Goal: Task Accomplishment & Management: Manage account settings

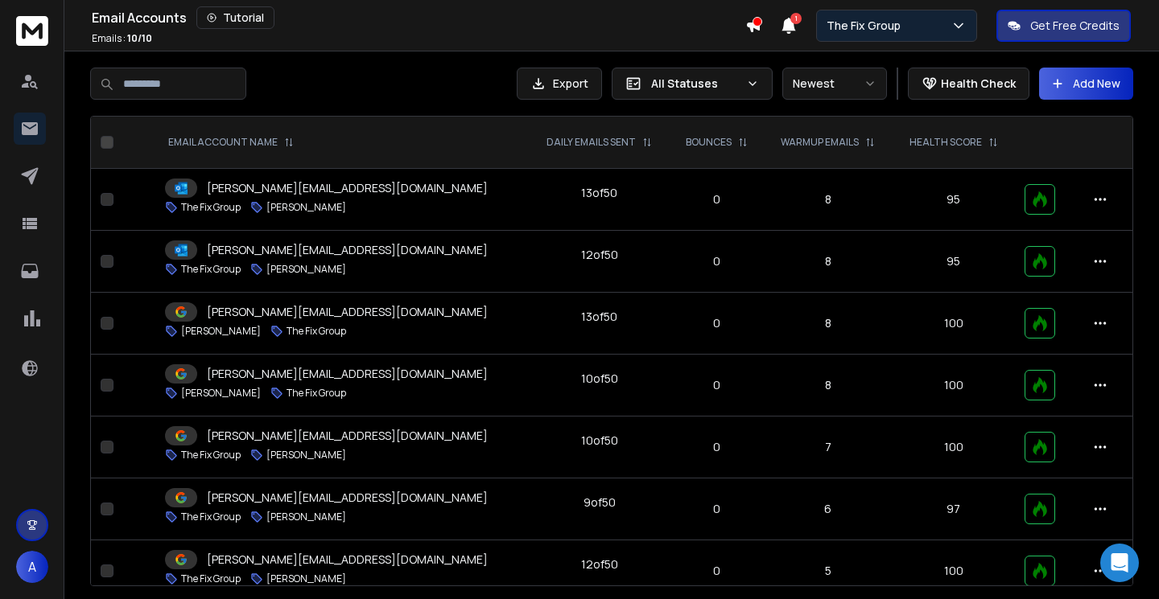
click at [941, 23] on div "The Fix Group" at bounding box center [896, 26] width 140 height 16
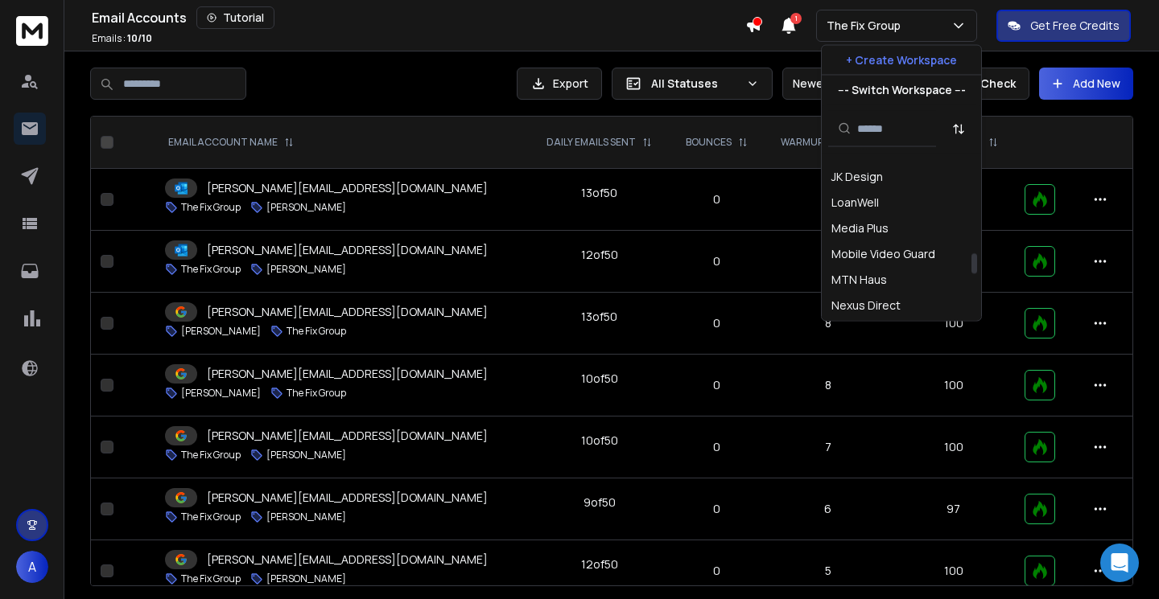
scroll to position [797, 0]
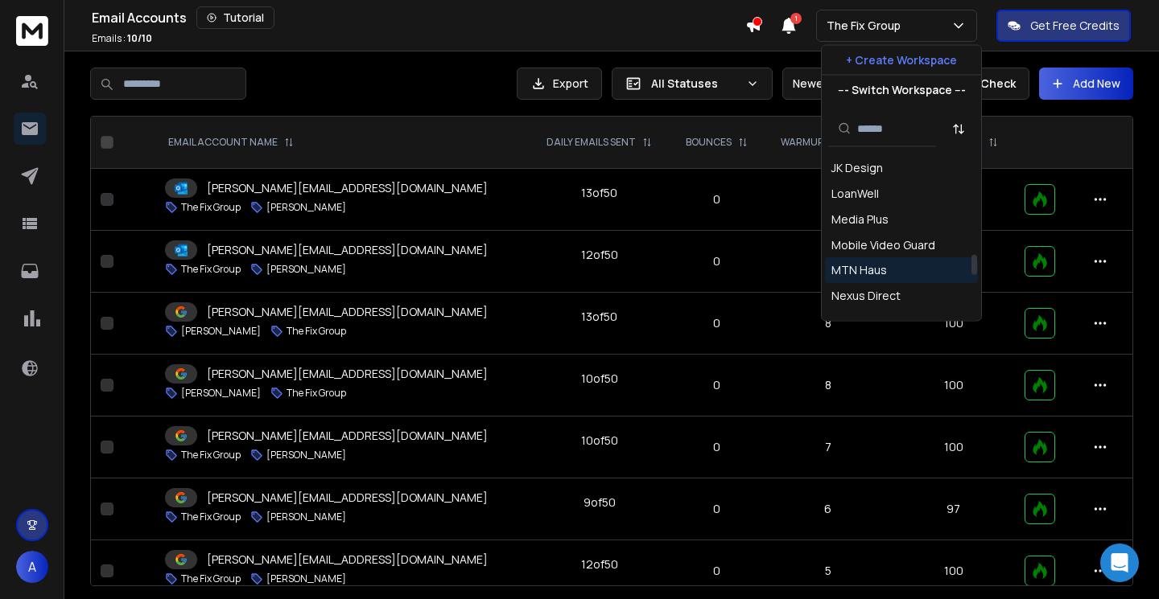
click at [868, 263] on div "MTN Haus" at bounding box center [859, 271] width 56 height 16
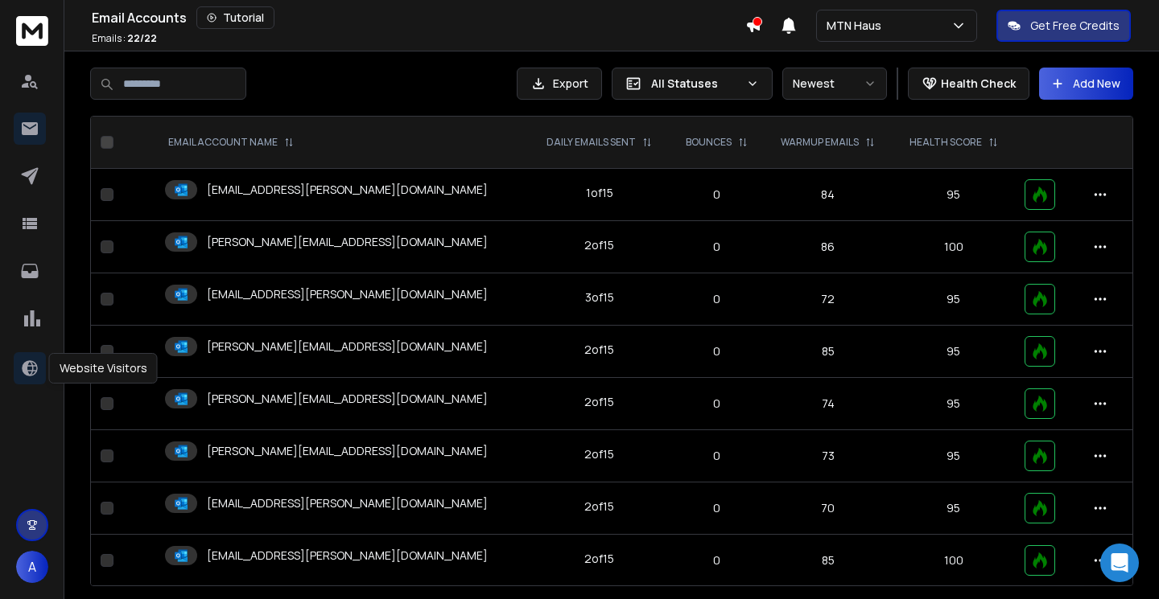
scroll to position [3, 0]
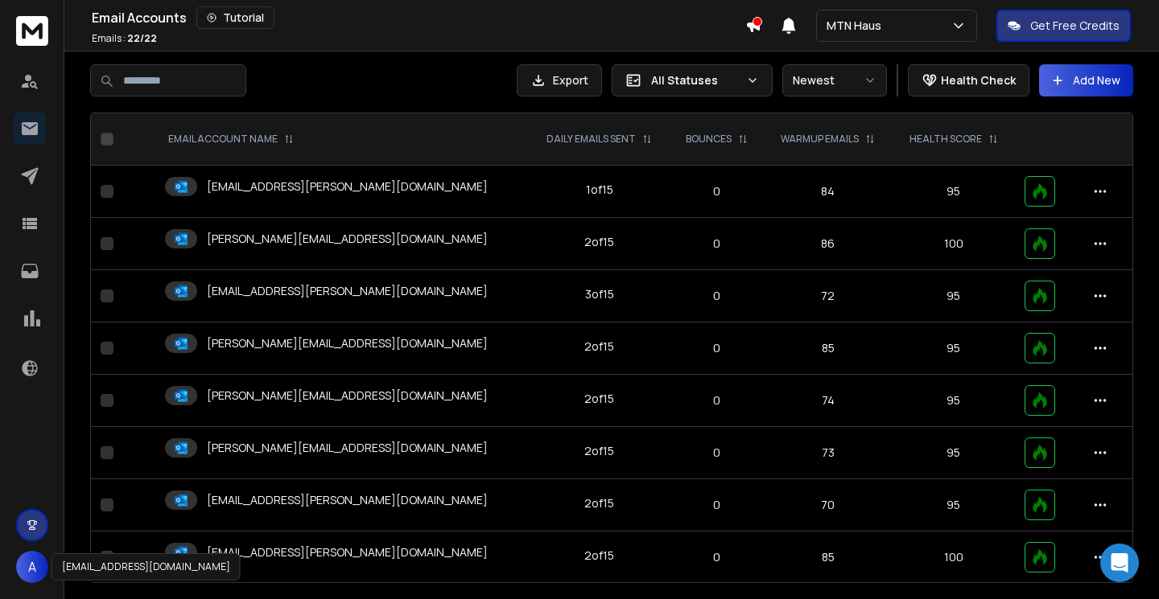
click at [26, 559] on span "A" at bounding box center [32, 567] width 32 height 32
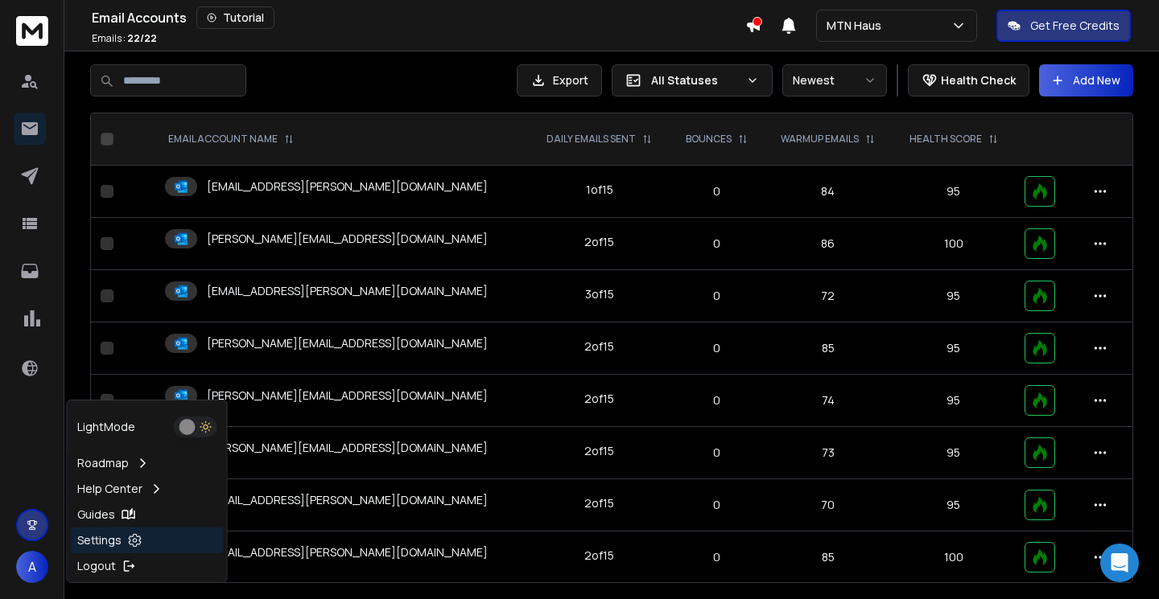
click at [117, 536] on p "Settings" at bounding box center [99, 541] width 44 height 16
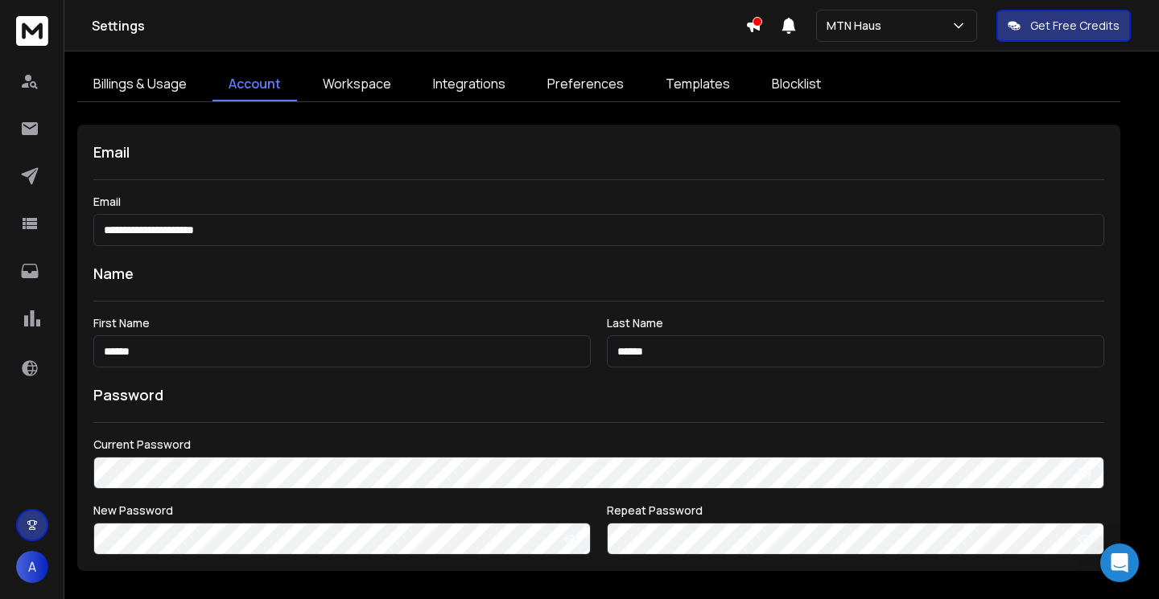
click at [459, 78] on link "Integrations" at bounding box center [469, 85] width 105 height 34
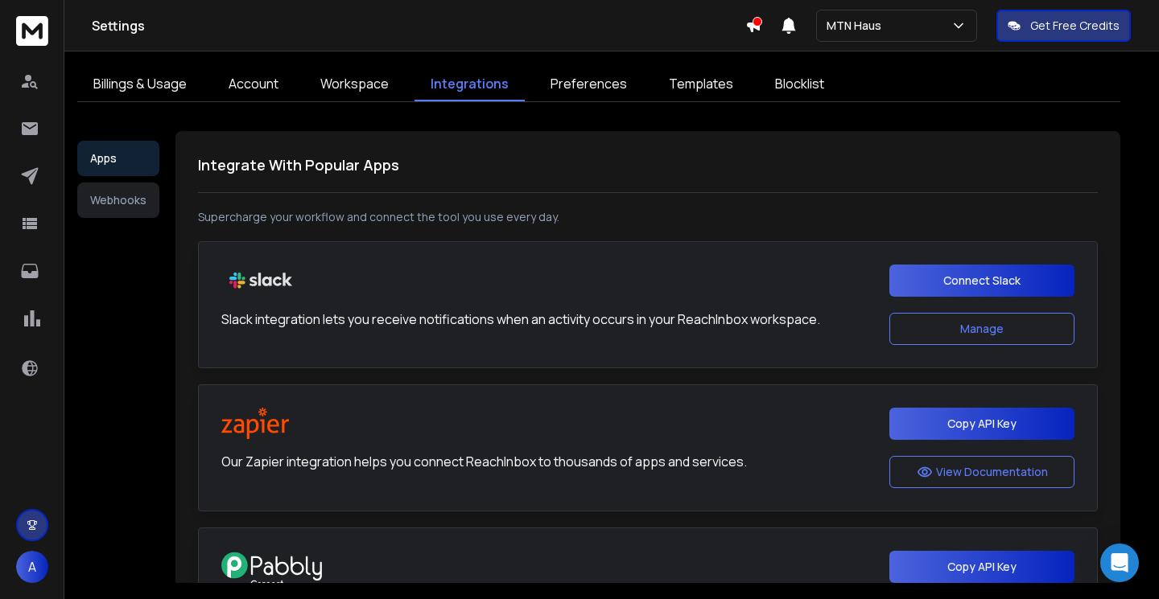
click at [990, 417] on button "Copy API Key" at bounding box center [981, 424] width 185 height 32
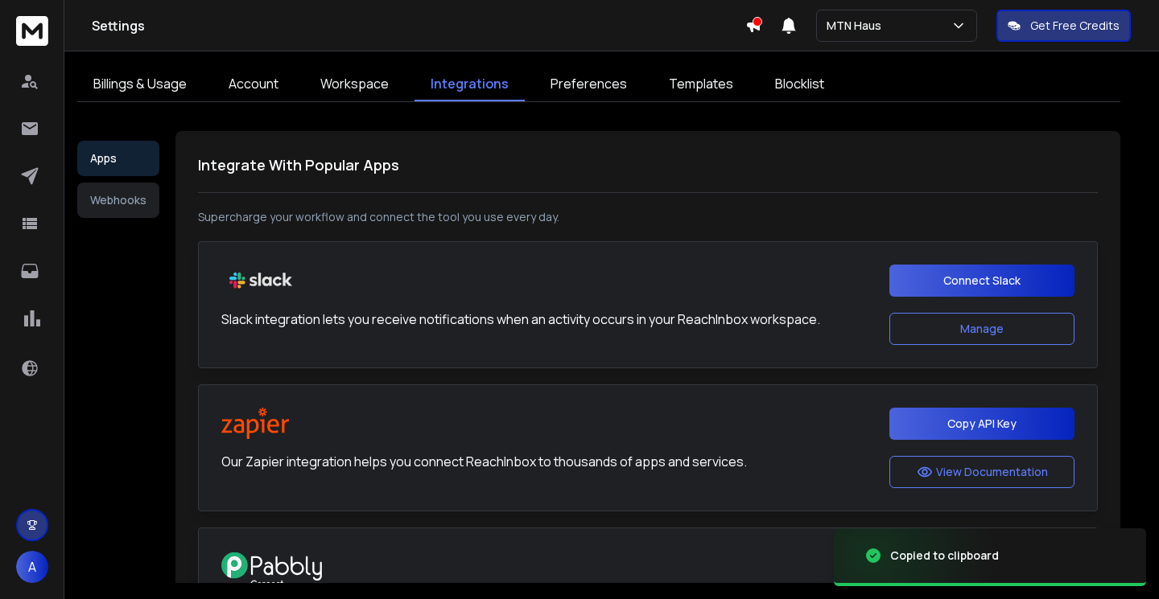
click at [109, 200] on button "Webhooks" at bounding box center [118, 200] width 82 height 35
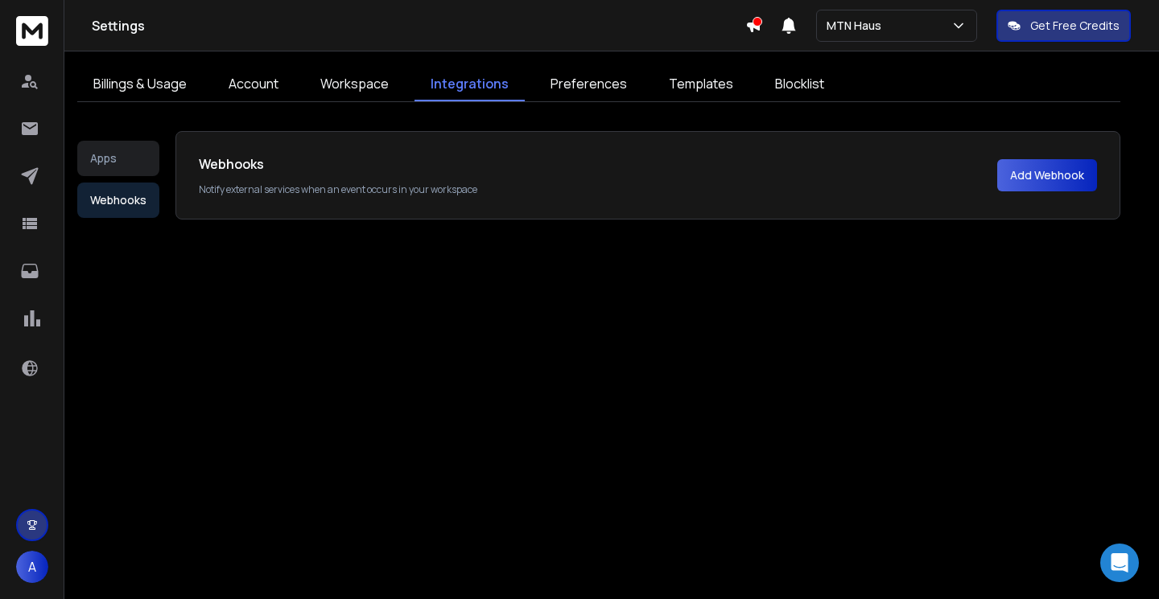
click at [101, 165] on button "Apps" at bounding box center [118, 158] width 82 height 35
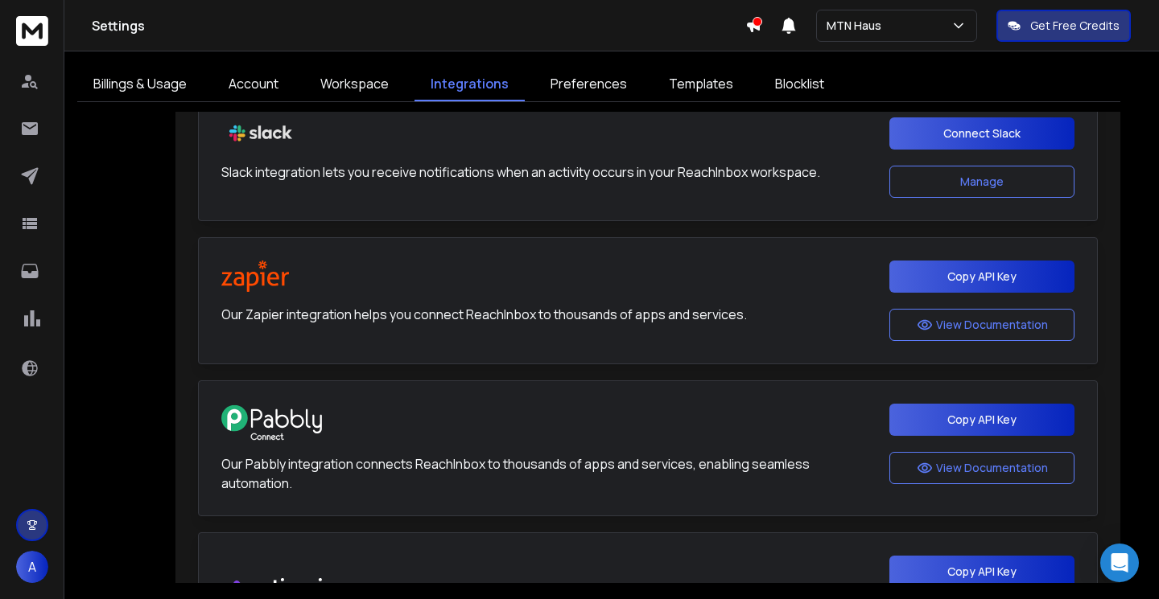
scroll to position [132, 0]
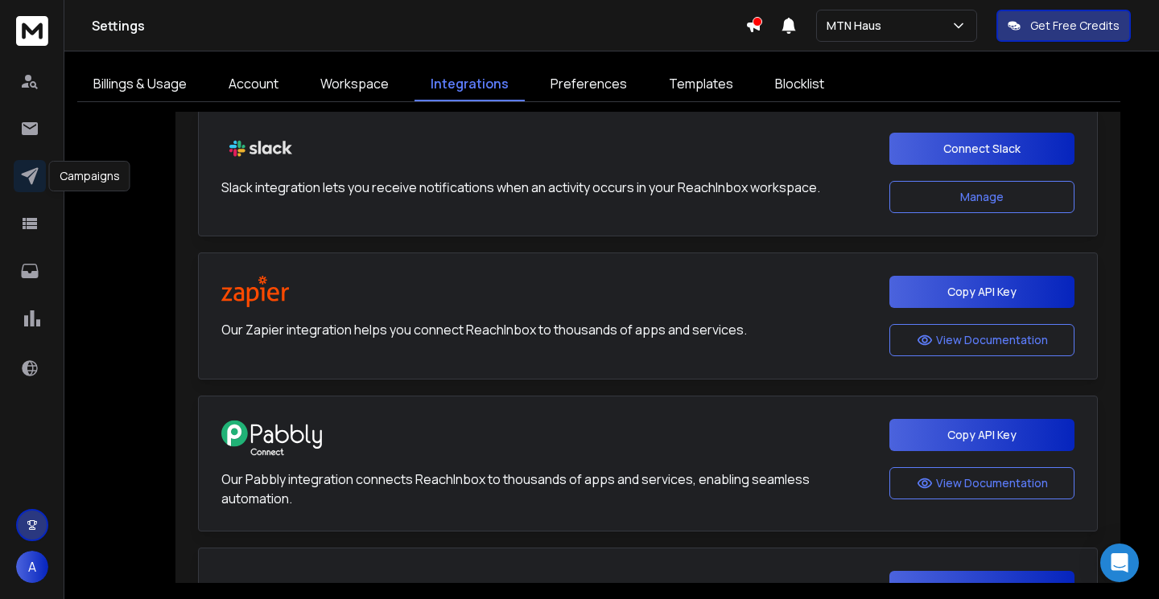
click at [29, 179] on icon at bounding box center [29, 176] width 17 height 17
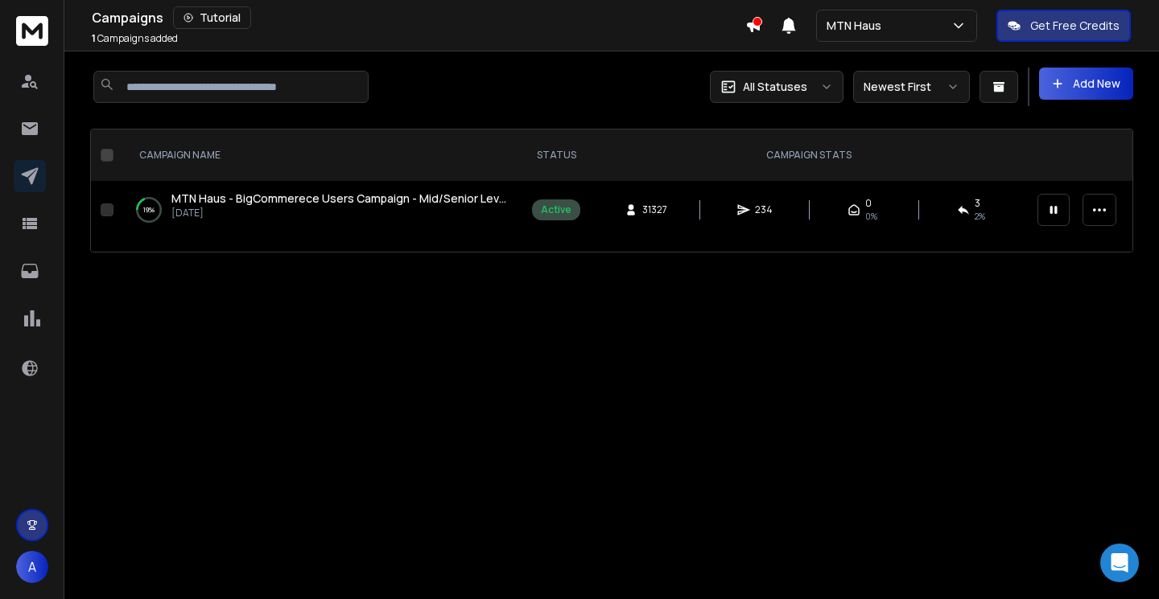
click at [386, 211] on p "10 days ago" at bounding box center [338, 213] width 335 height 13
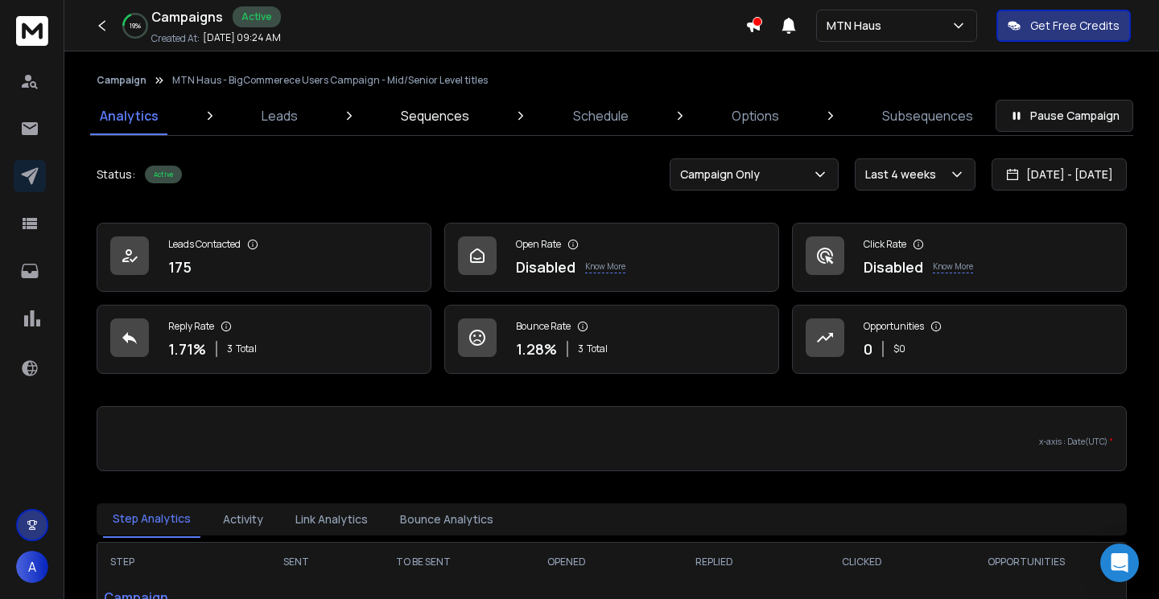
click at [433, 110] on p "Sequences" at bounding box center [435, 115] width 68 height 19
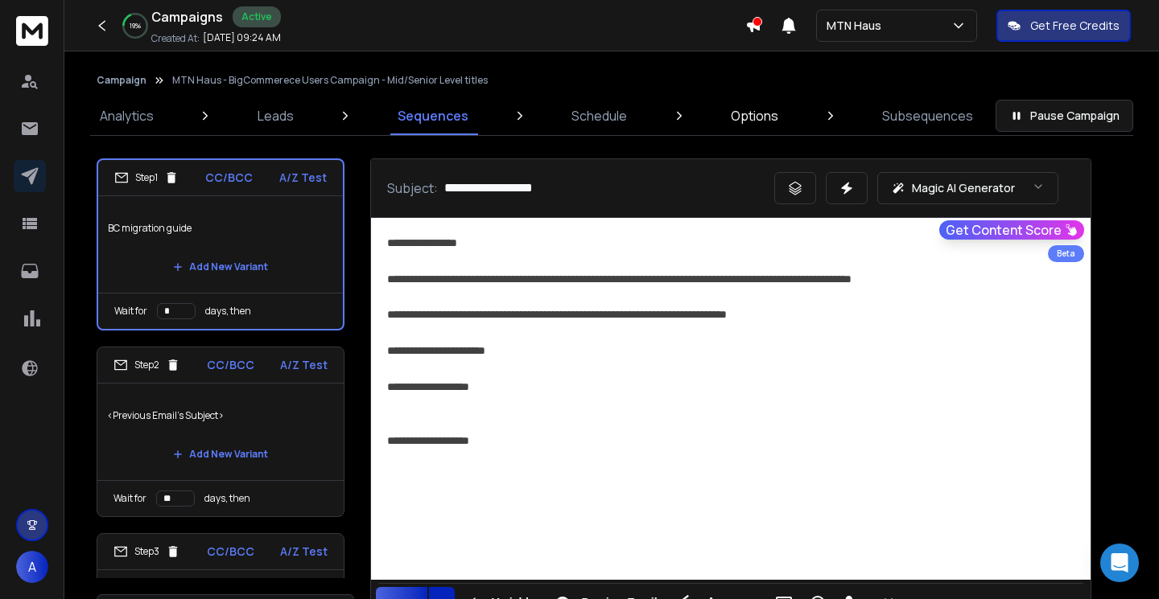
click at [755, 124] on p "Options" at bounding box center [754, 115] width 47 height 19
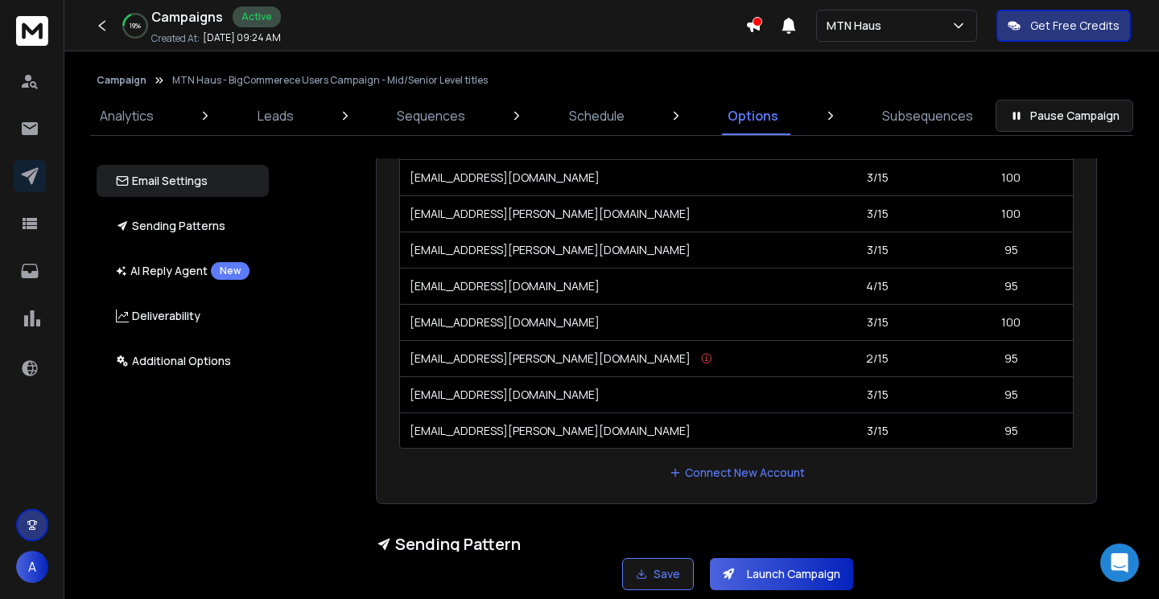
scroll to position [143, 0]
